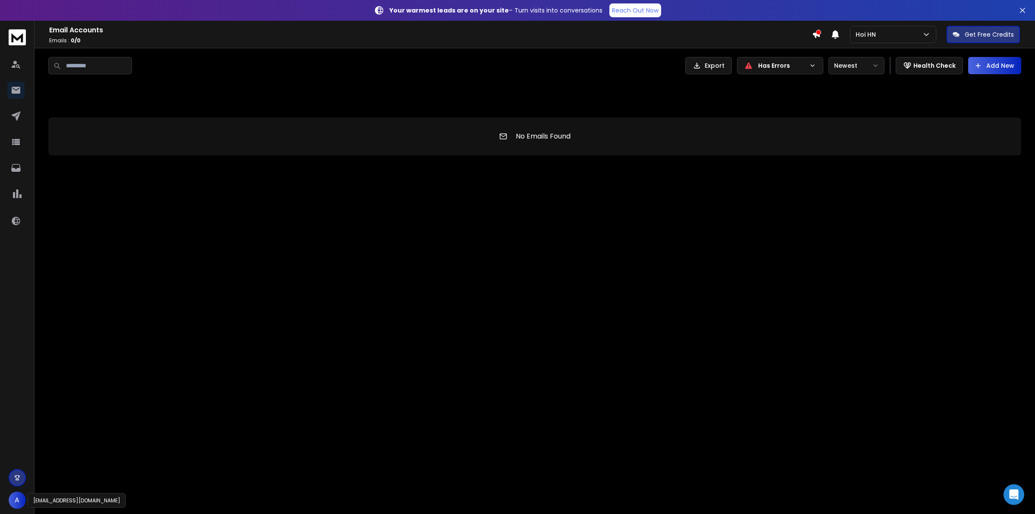
click at [12, 499] on span "A" at bounding box center [17, 499] width 17 height 17
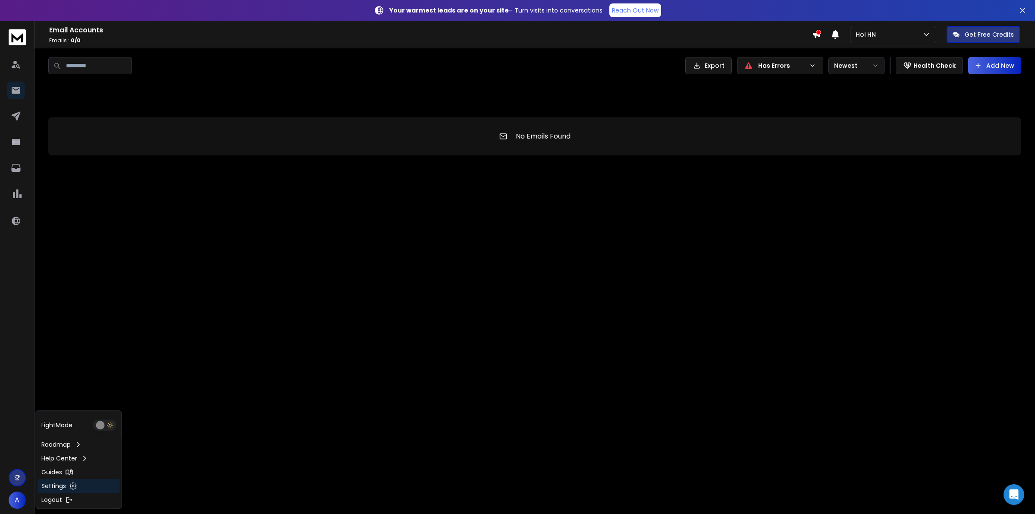
click at [66, 486] on div "Settings" at bounding box center [79, 486] width 82 height 14
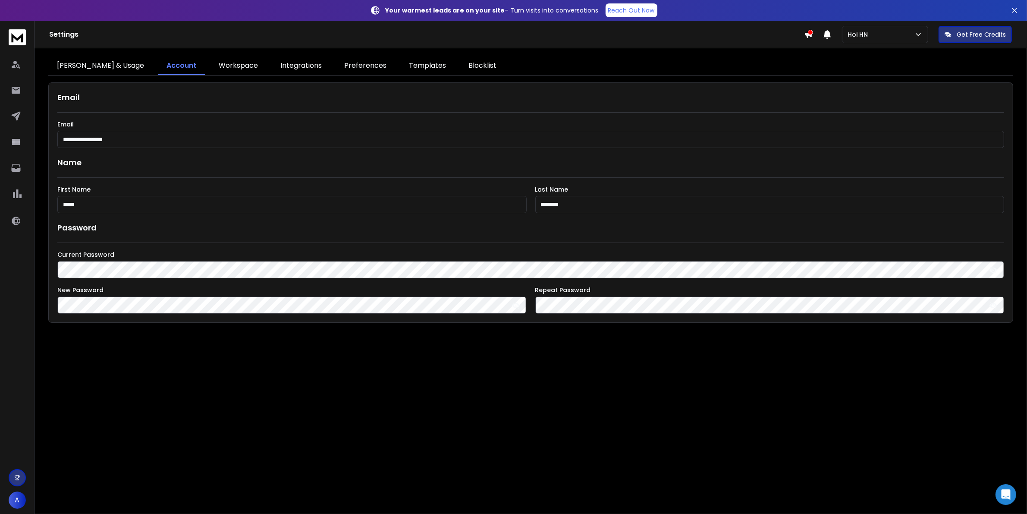
click at [80, 65] on link "[PERSON_NAME] & Usage" at bounding box center [100, 66] width 104 height 18
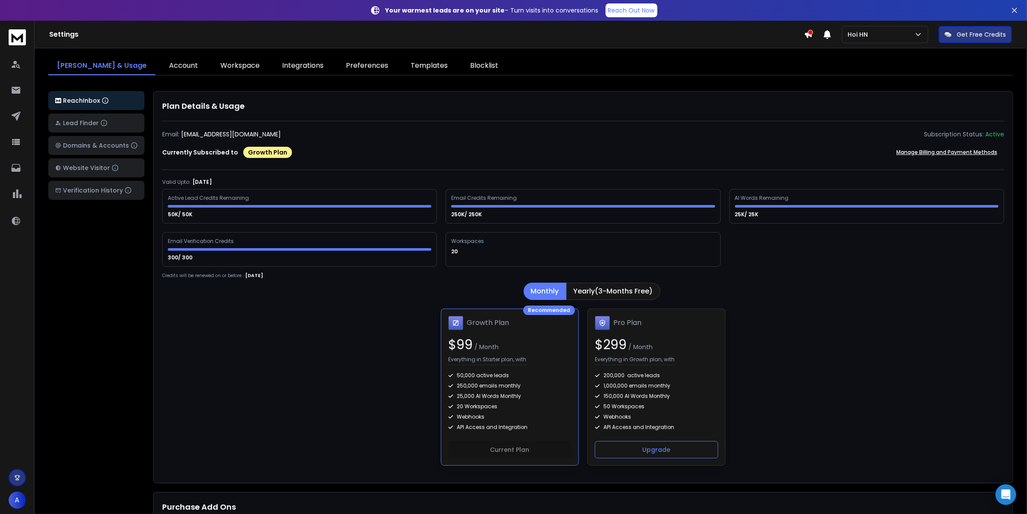
click at [985, 137] on div "Active" at bounding box center [994, 134] width 19 height 9
click at [64, 125] on button "Lead Finder" at bounding box center [96, 122] width 96 height 19
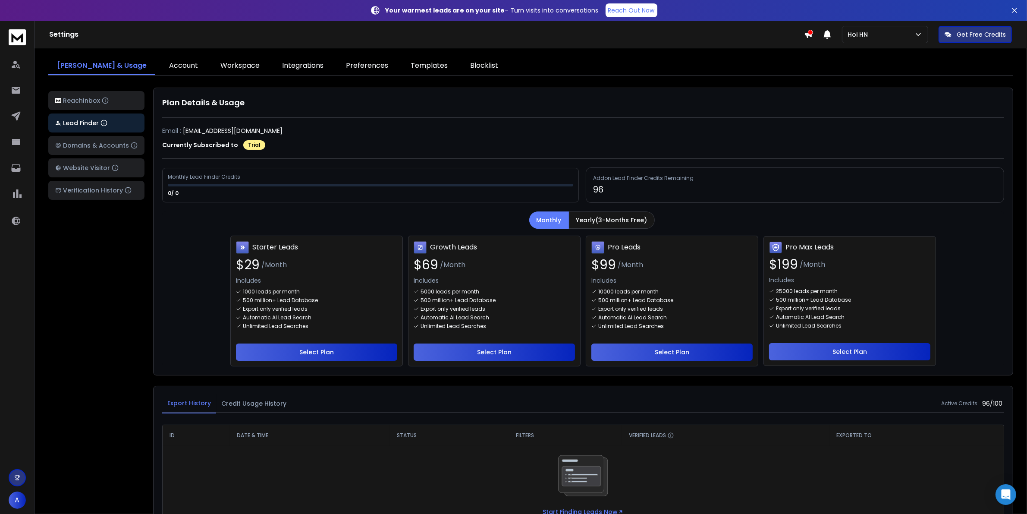
click at [333, 188] on div "Monthly Lead Finder Credits 0/ 0" at bounding box center [370, 185] width 417 height 34
click at [244, 149] on div "Trial" at bounding box center [254, 144] width 22 height 9
click at [205, 139] on div "Email : [EMAIL_ADDRESS][DOMAIN_NAME] Currently Subscribed to Trial" at bounding box center [583, 137] width 842 height 23
click at [14, 62] on circle at bounding box center [14, 62] width 3 height 3
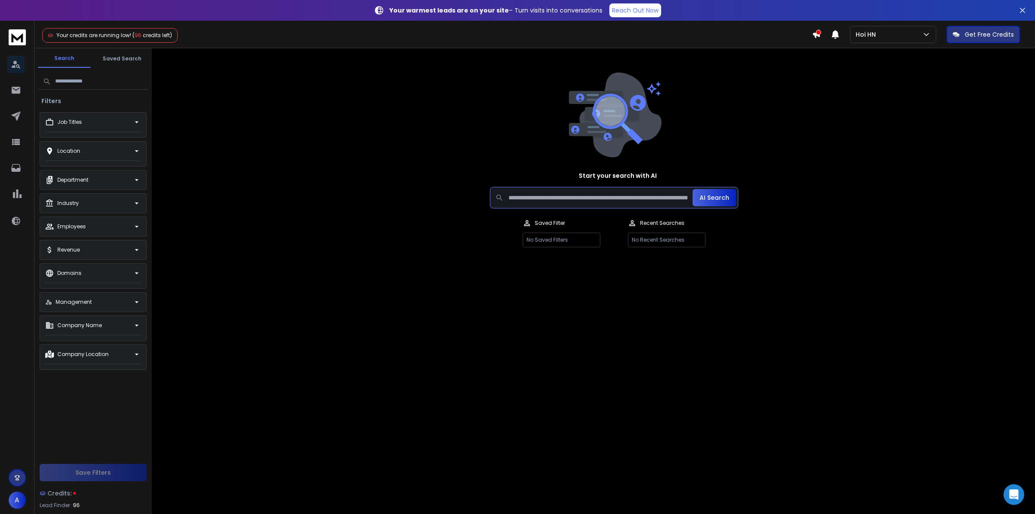
click at [547, 195] on textarea at bounding box center [597, 197] width 179 height 17
click at [111, 119] on div "Job Titles" at bounding box center [93, 122] width 96 height 9
type input "**********"
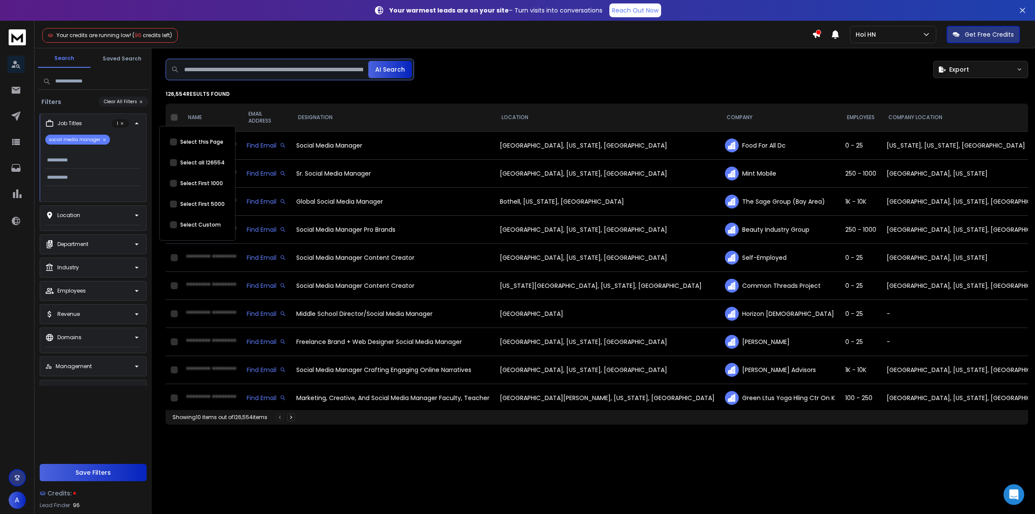
click at [174, 117] on button "Select this Page" at bounding box center [174, 117] width 7 height 7
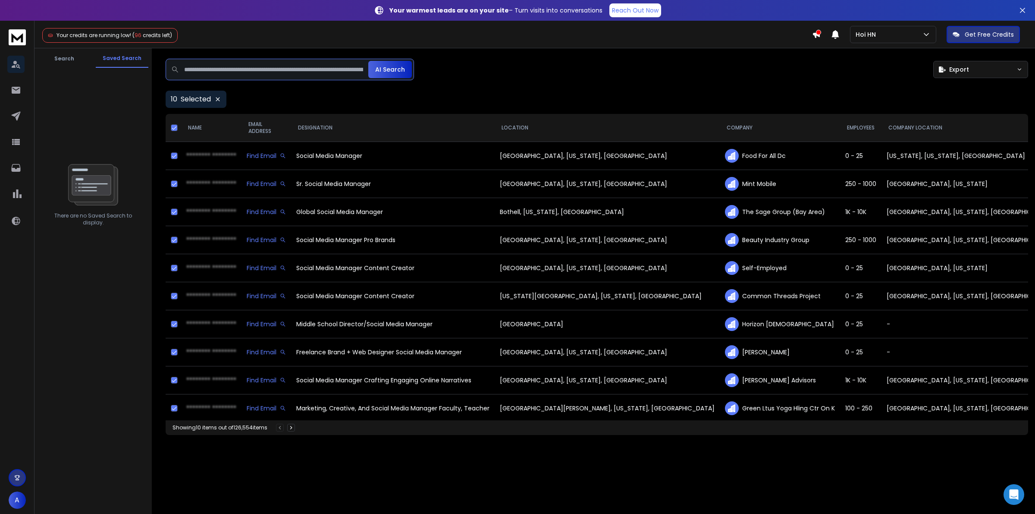
click at [122, 57] on button "Saved Search" at bounding box center [122, 59] width 53 height 18
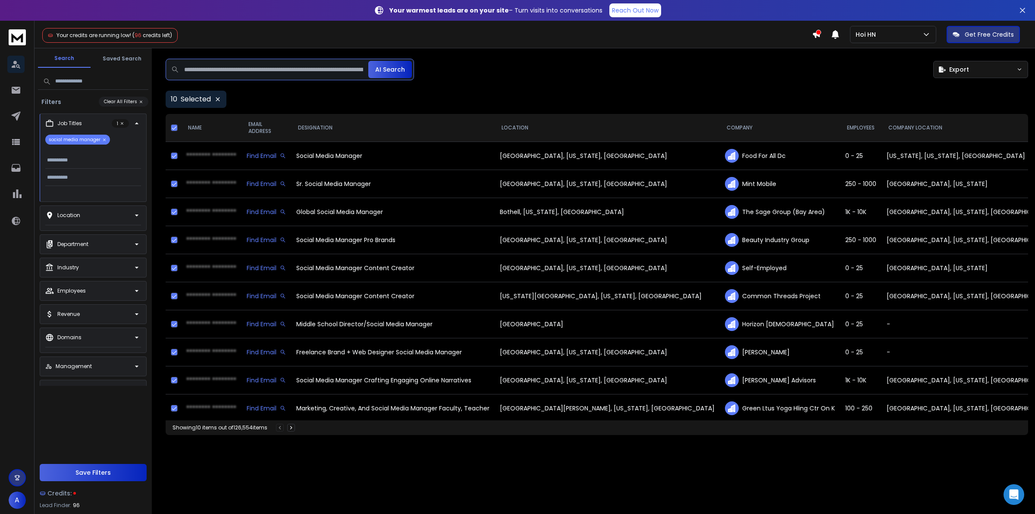
click at [71, 57] on button "Search" at bounding box center [64, 59] width 53 height 18
click at [96, 470] on button "Save Filters" at bounding box center [93, 472] width 107 height 17
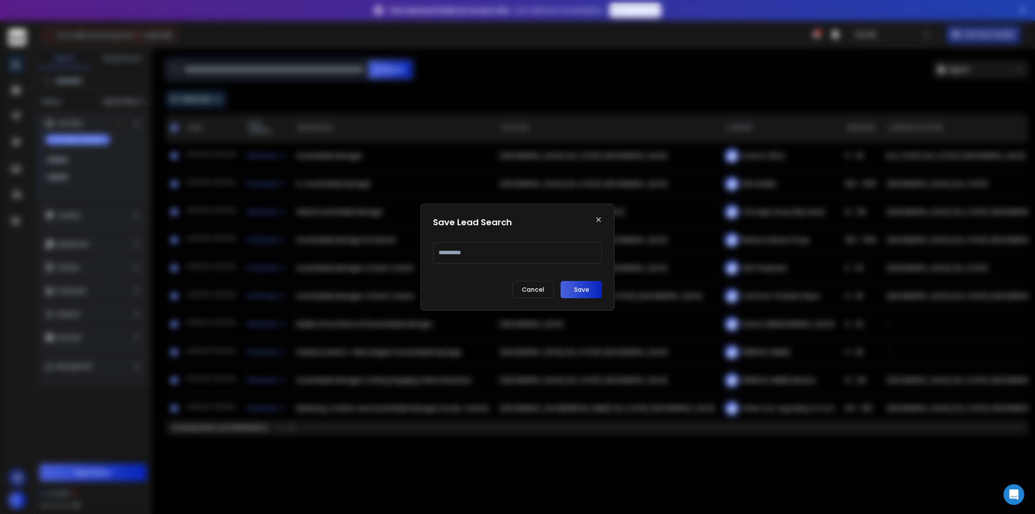
click at [528, 255] on input at bounding box center [517, 253] width 169 height 22
type input "****"
click at [576, 285] on button "Save" at bounding box center [581, 289] width 41 height 17
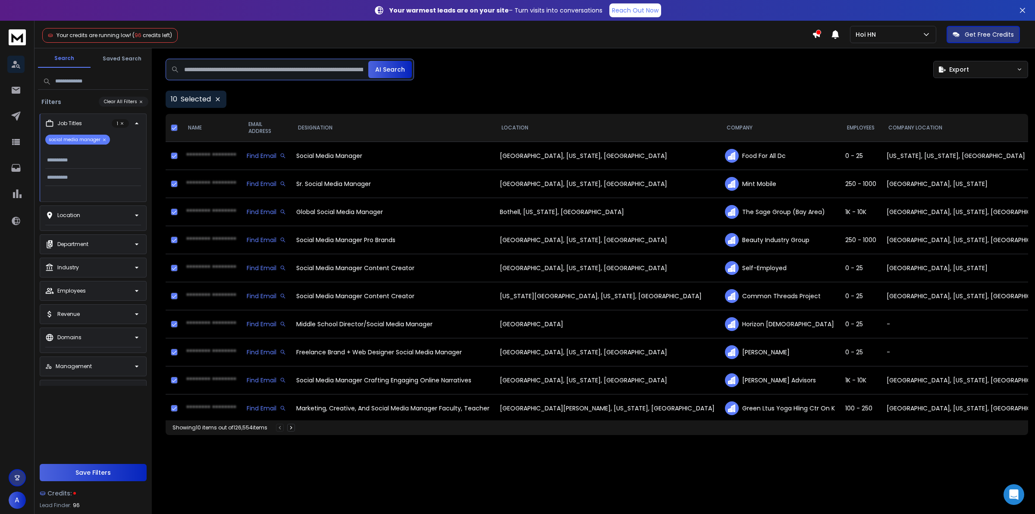
click at [122, 57] on button "Saved Search" at bounding box center [122, 58] width 53 height 17
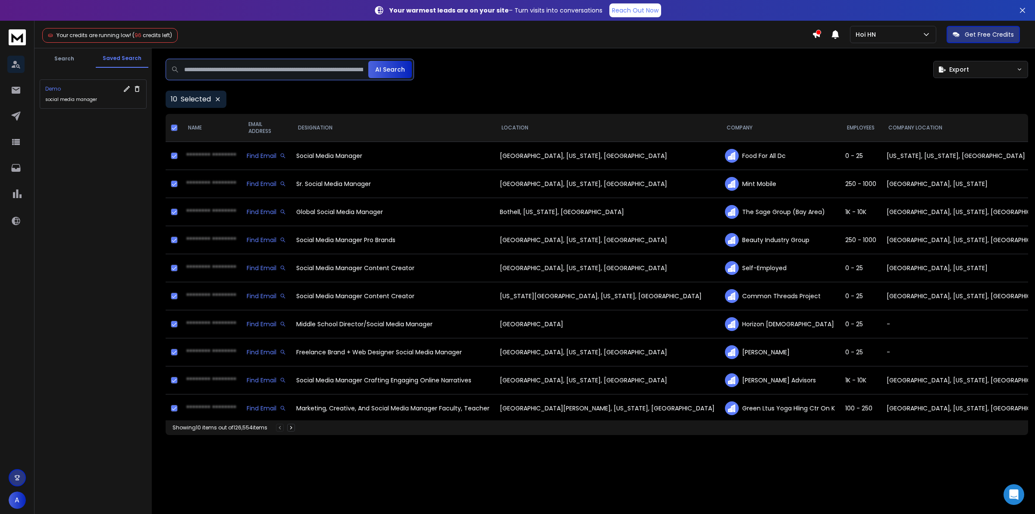
click at [55, 86] on p "Demo" at bounding box center [53, 88] width 16 height 7
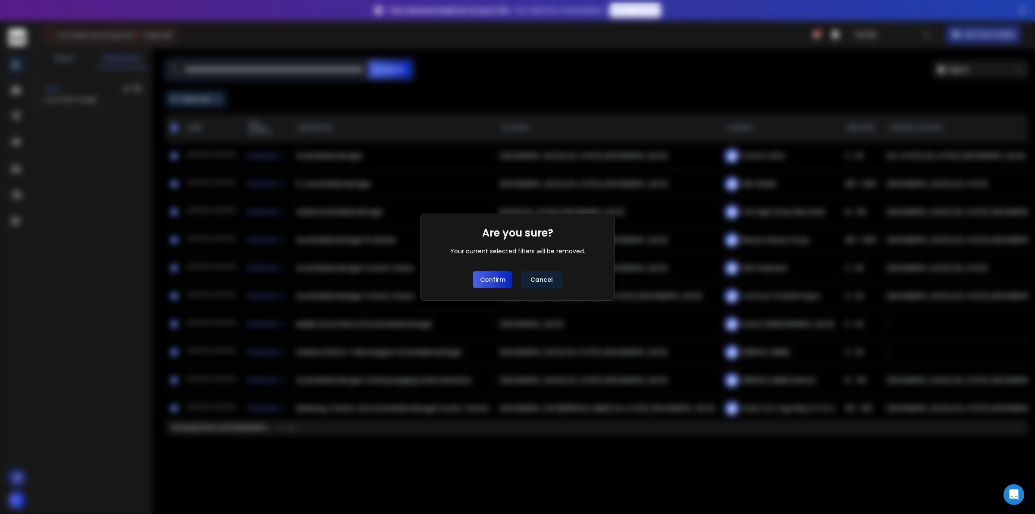
click at [482, 275] on button "Confirm" at bounding box center [492, 279] width 39 height 17
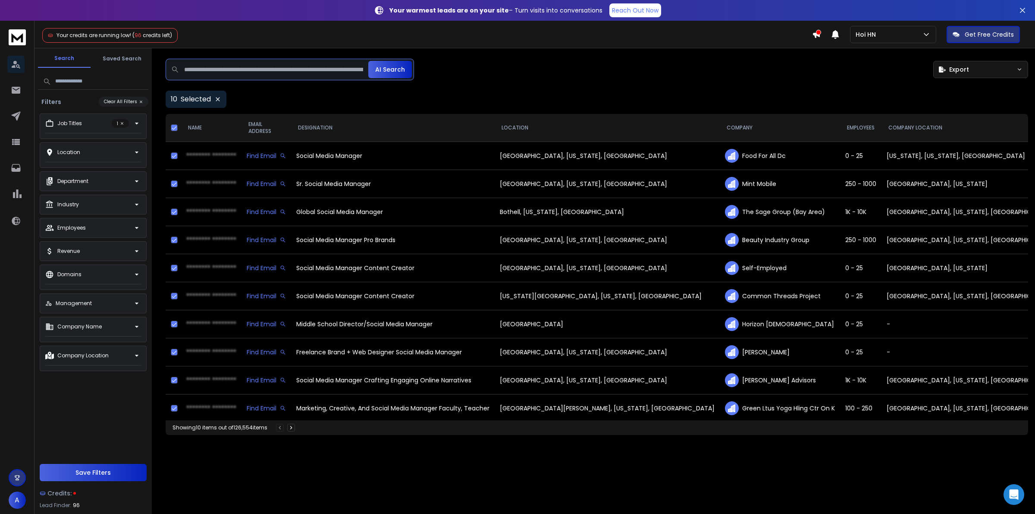
scroll to position [0, 54]
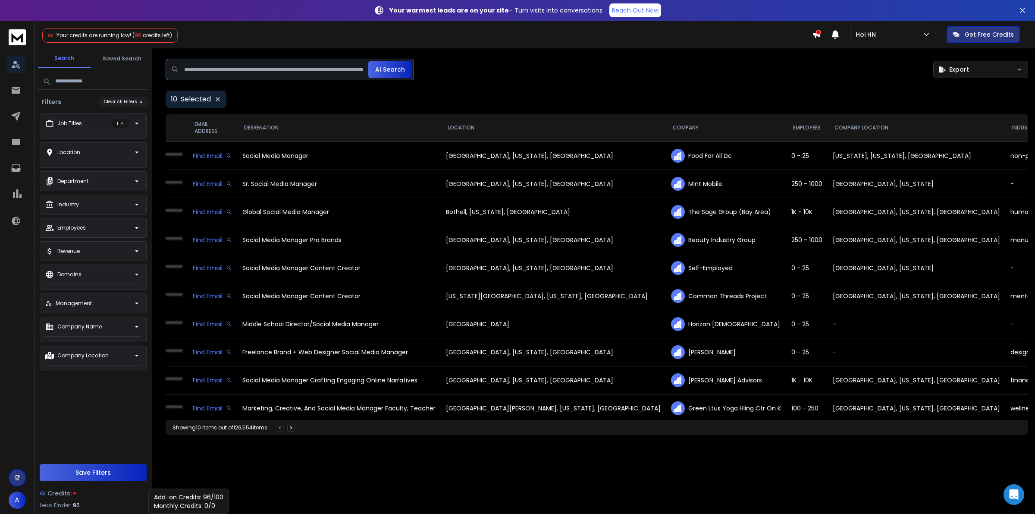
click at [59, 506] on p "Lead Finder:" at bounding box center [55, 505] width 31 height 7
click at [223, 98] on div "10 Selected" at bounding box center [196, 99] width 61 height 17
click at [220, 100] on icon at bounding box center [217, 99] width 7 height 7
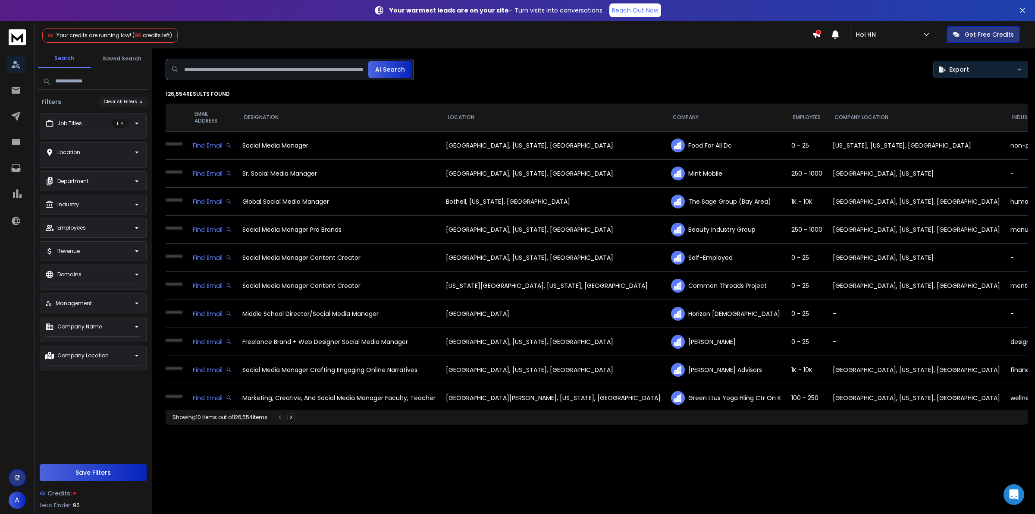
click at [998, 69] on div "Export" at bounding box center [976, 69] width 74 height 9
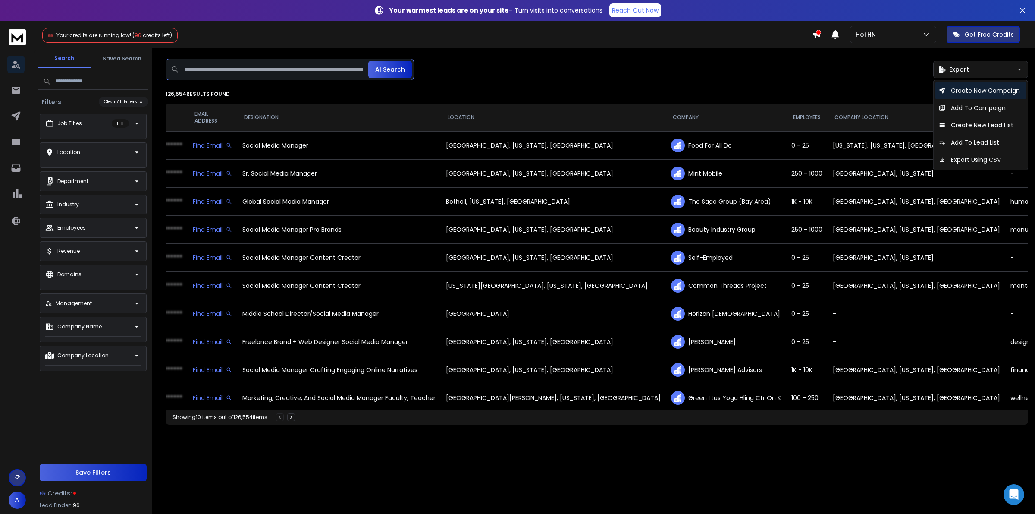
click at [178, 117] on th "NAME" at bounding box center [157, 117] width 60 height 28
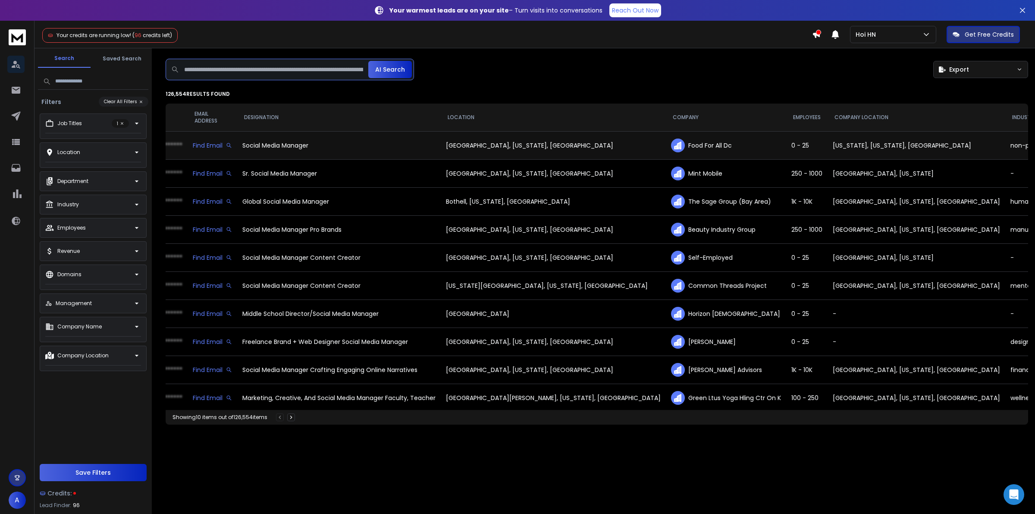
click at [216, 144] on div "Find Email" at bounding box center [212, 145] width 39 height 9
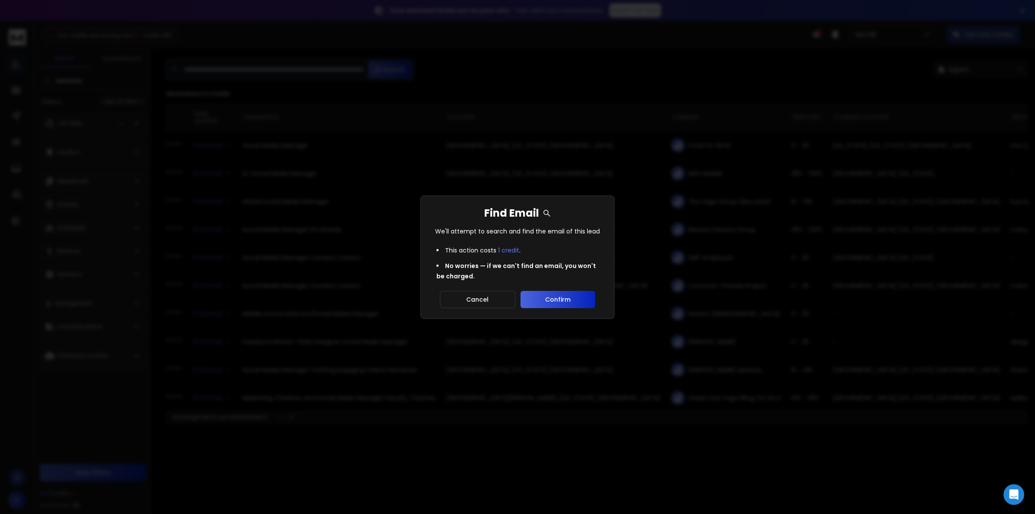
click at [551, 299] on button "Confirm" at bounding box center [557, 299] width 75 height 17
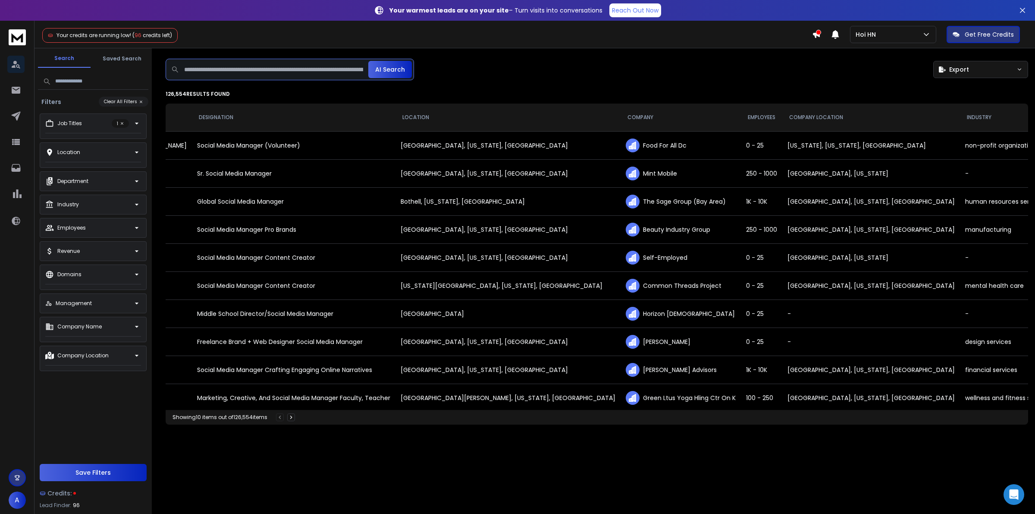
scroll to position [0, 184]
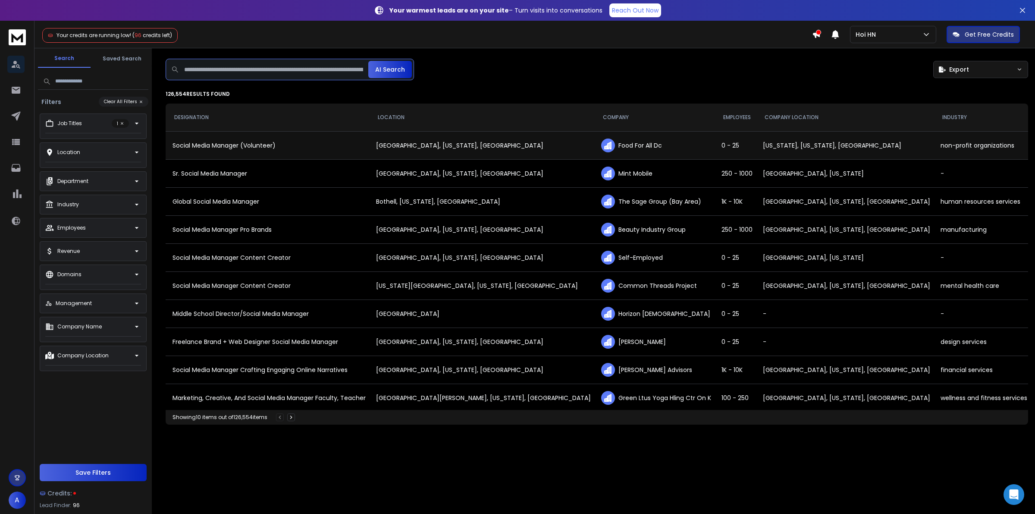
click at [474, 147] on td "[GEOGRAPHIC_DATA], [US_STATE], [GEOGRAPHIC_DATA]" at bounding box center [483, 146] width 225 height 28
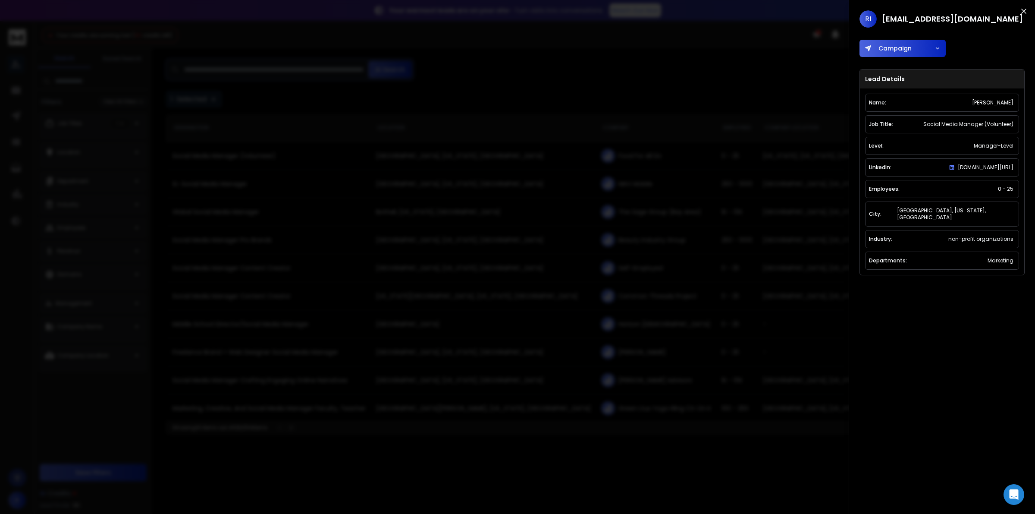
click at [1021, 10] on icon "button" at bounding box center [1023, 11] width 9 height 9
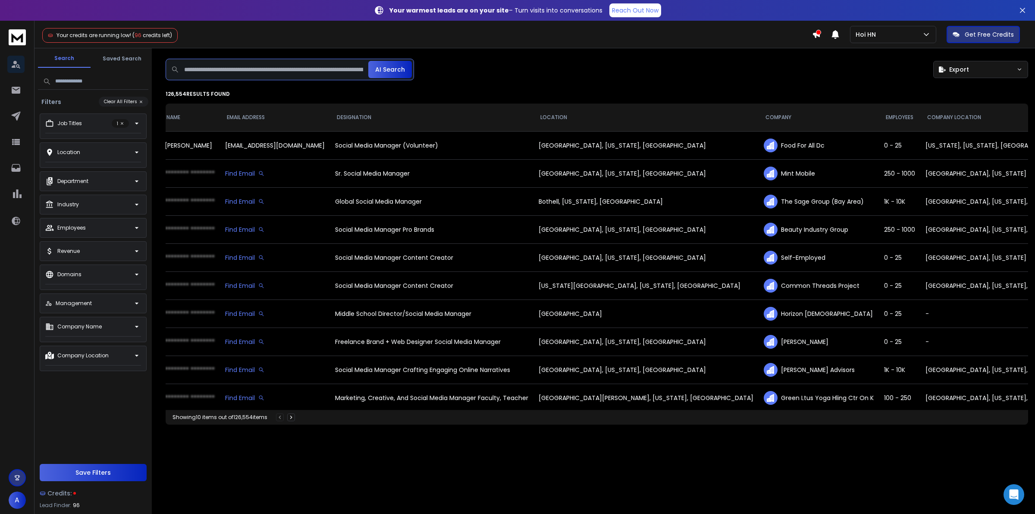
scroll to position [0, 0]
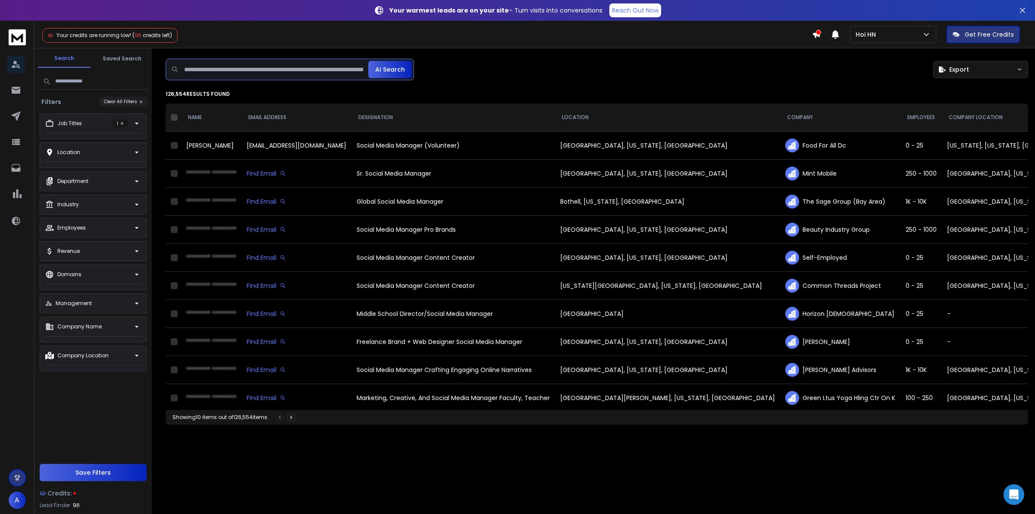
click at [133, 302] on icon at bounding box center [136, 303] width 9 height 9
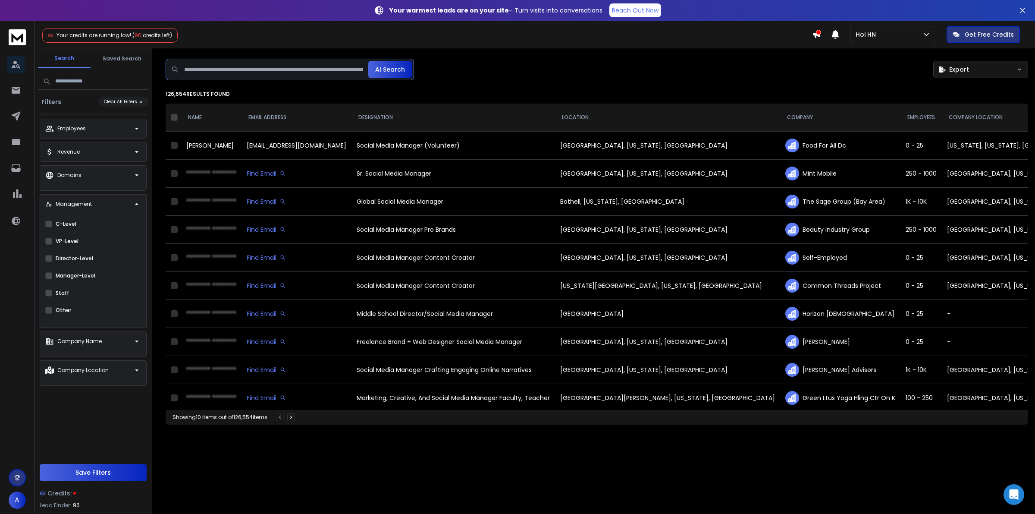
click at [123, 332] on div "Company Name" at bounding box center [93, 343] width 107 height 25
click at [119, 340] on div "Company Name" at bounding box center [93, 341] width 96 height 9
click at [113, 227] on div "Employees" at bounding box center [93, 227] width 96 height 9
click at [113, 207] on div "Industry" at bounding box center [93, 204] width 96 height 9
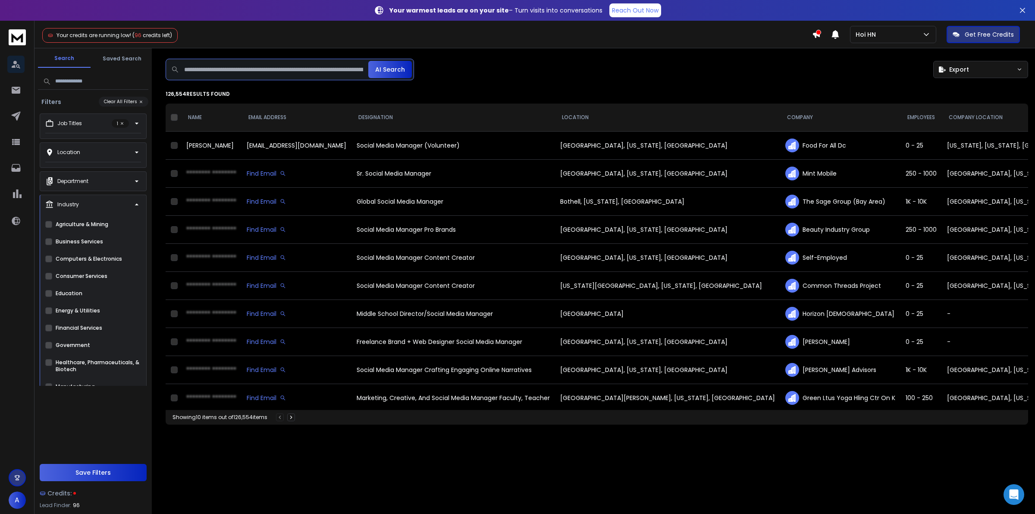
click at [109, 185] on div "Department" at bounding box center [93, 181] width 96 height 9
click at [106, 154] on div "Location" at bounding box center [93, 152] width 96 height 9
